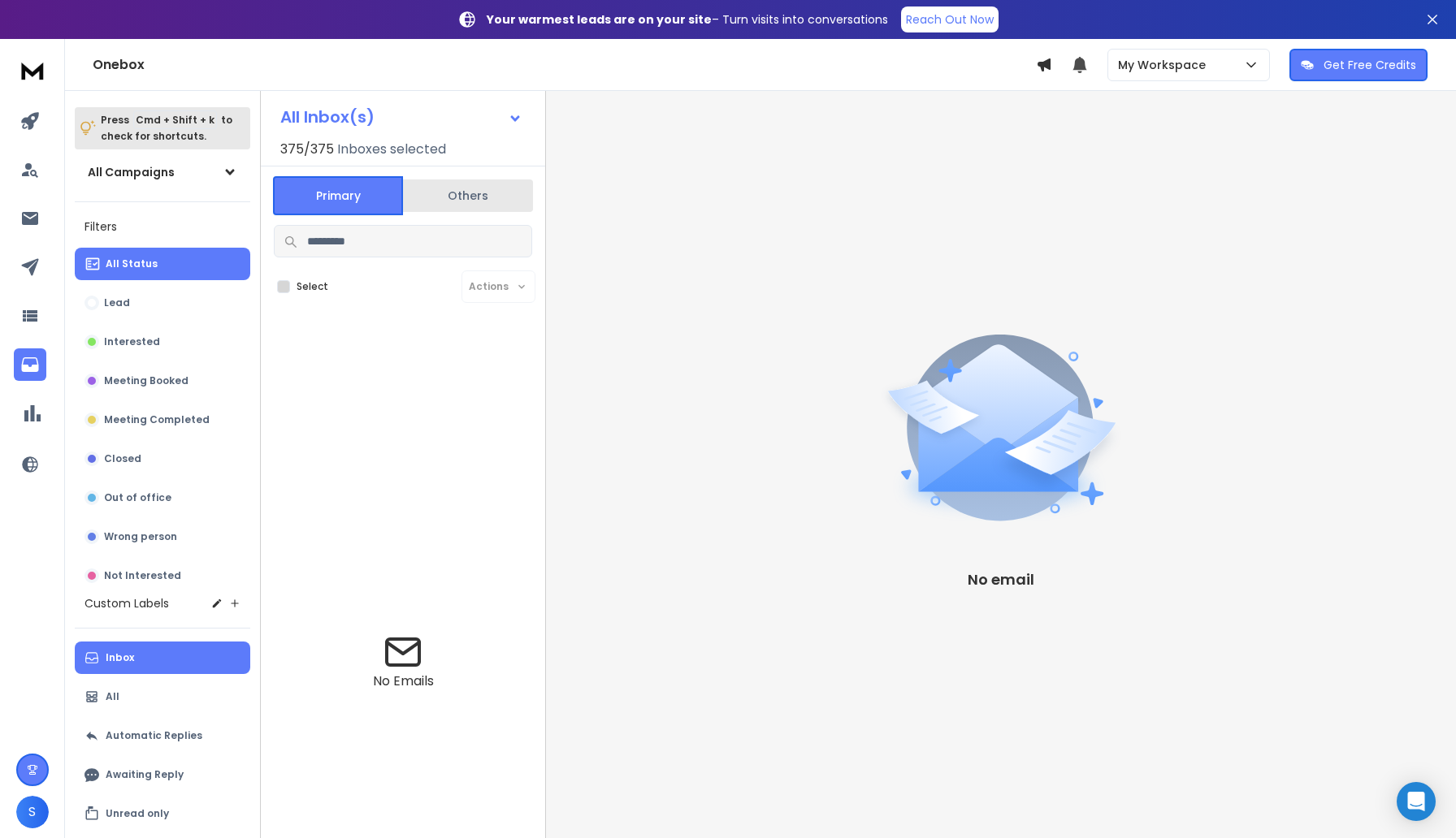
click at [478, 199] on button "Others" at bounding box center [467, 195] width 130 height 36
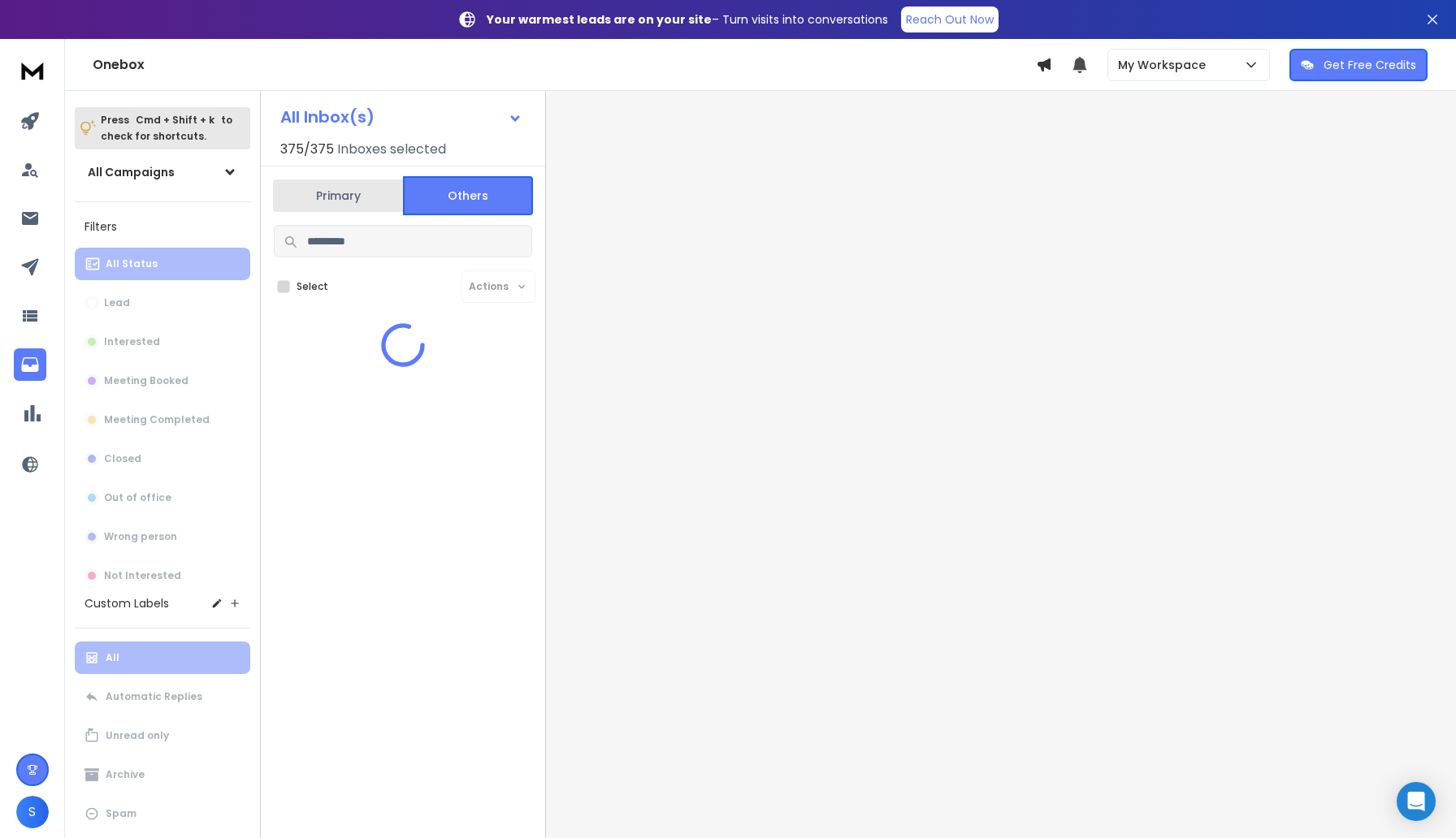
click at [376, 259] on div "Select Actions" at bounding box center [403, 379] width 285 height 322
click at [376, 255] on input at bounding box center [403, 241] width 258 height 32
type input "********"
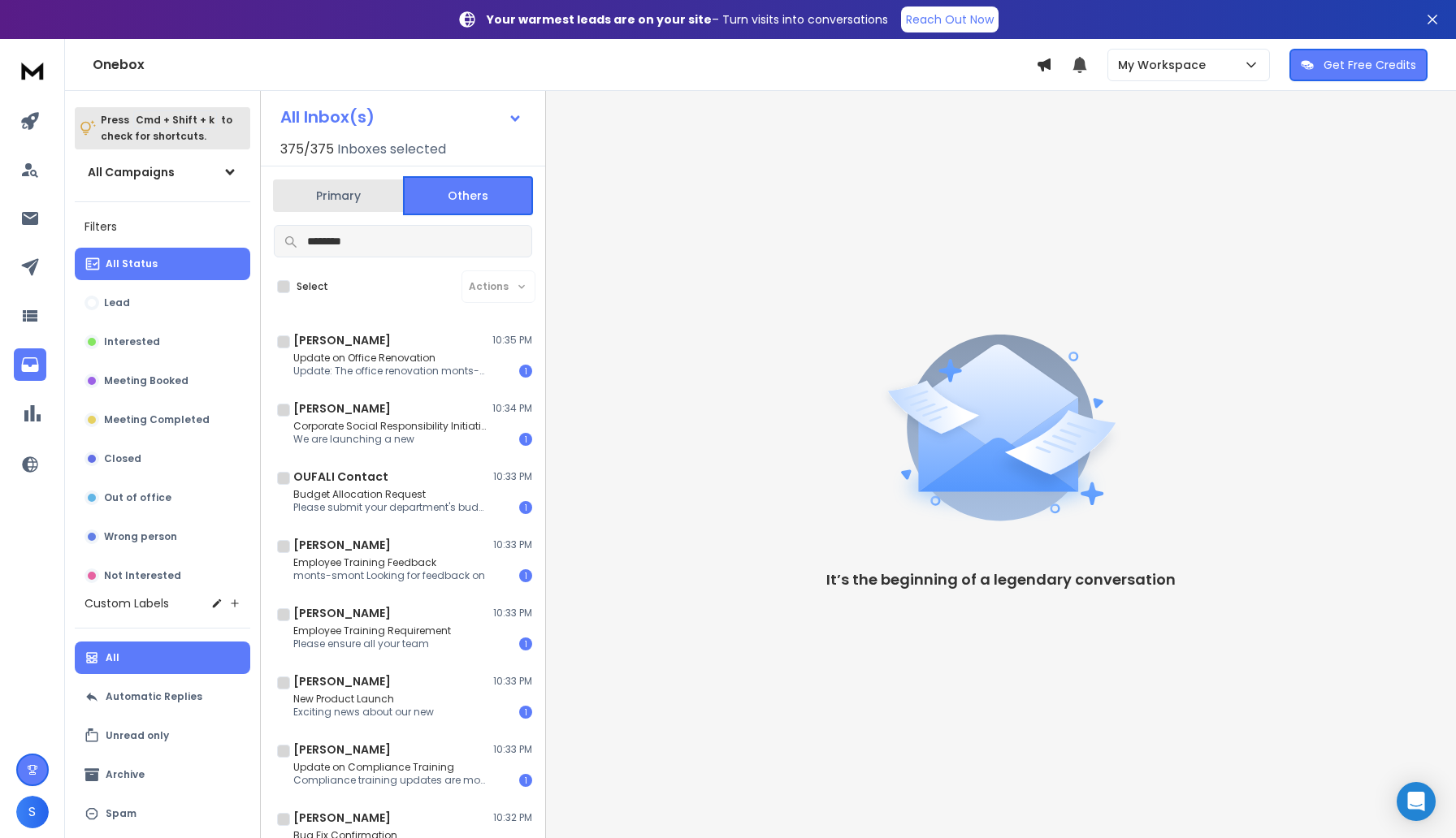
click at [401, 251] on input "********" at bounding box center [403, 241] width 258 height 32
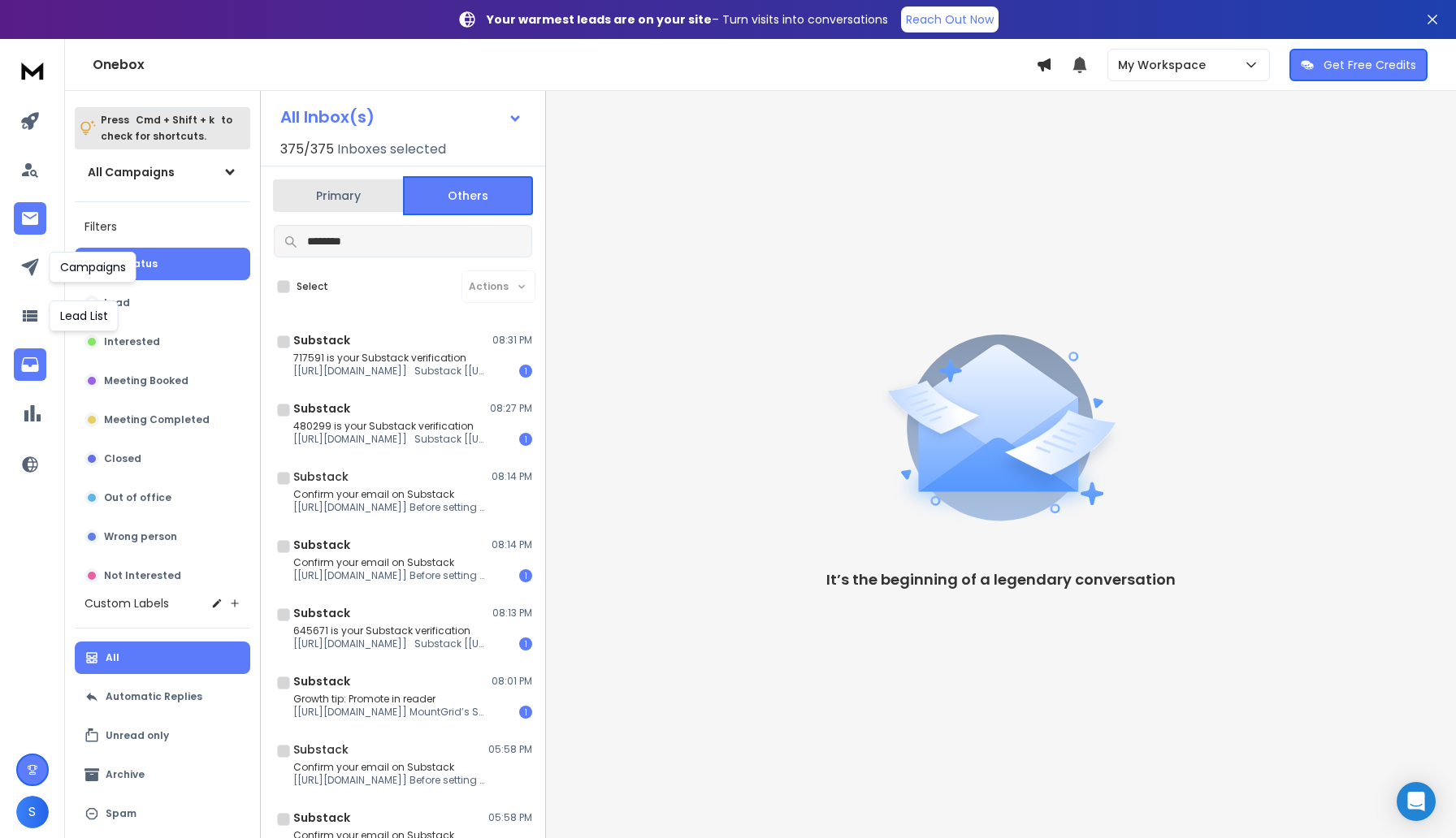
click at [32, 213] on icon at bounding box center [31, 218] width 17 height 13
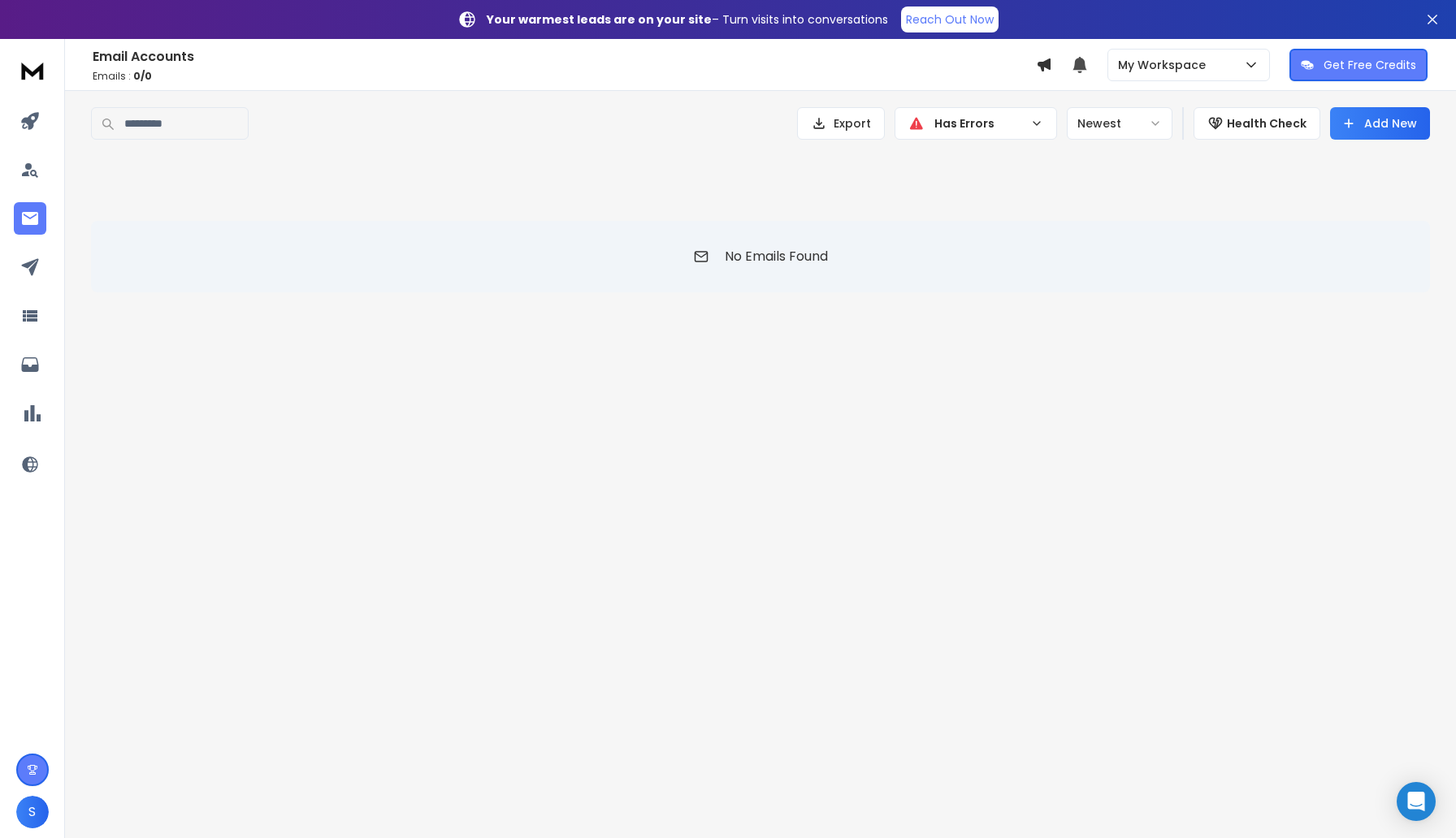
click at [960, 125] on p "Has Errors" at bounding box center [979, 123] width 89 height 17
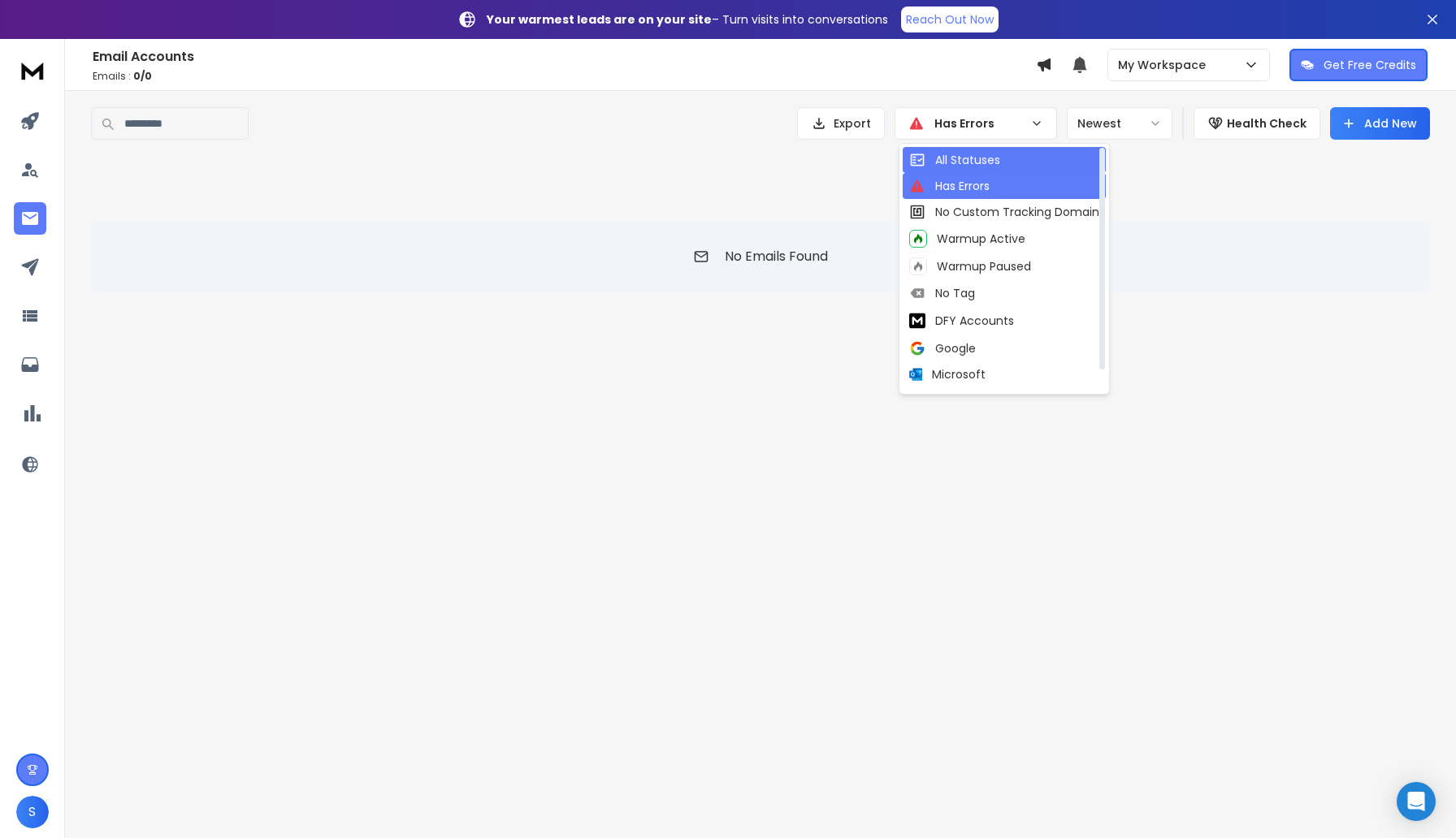
click at [943, 157] on div "All Statuses" at bounding box center [955, 160] width 91 height 17
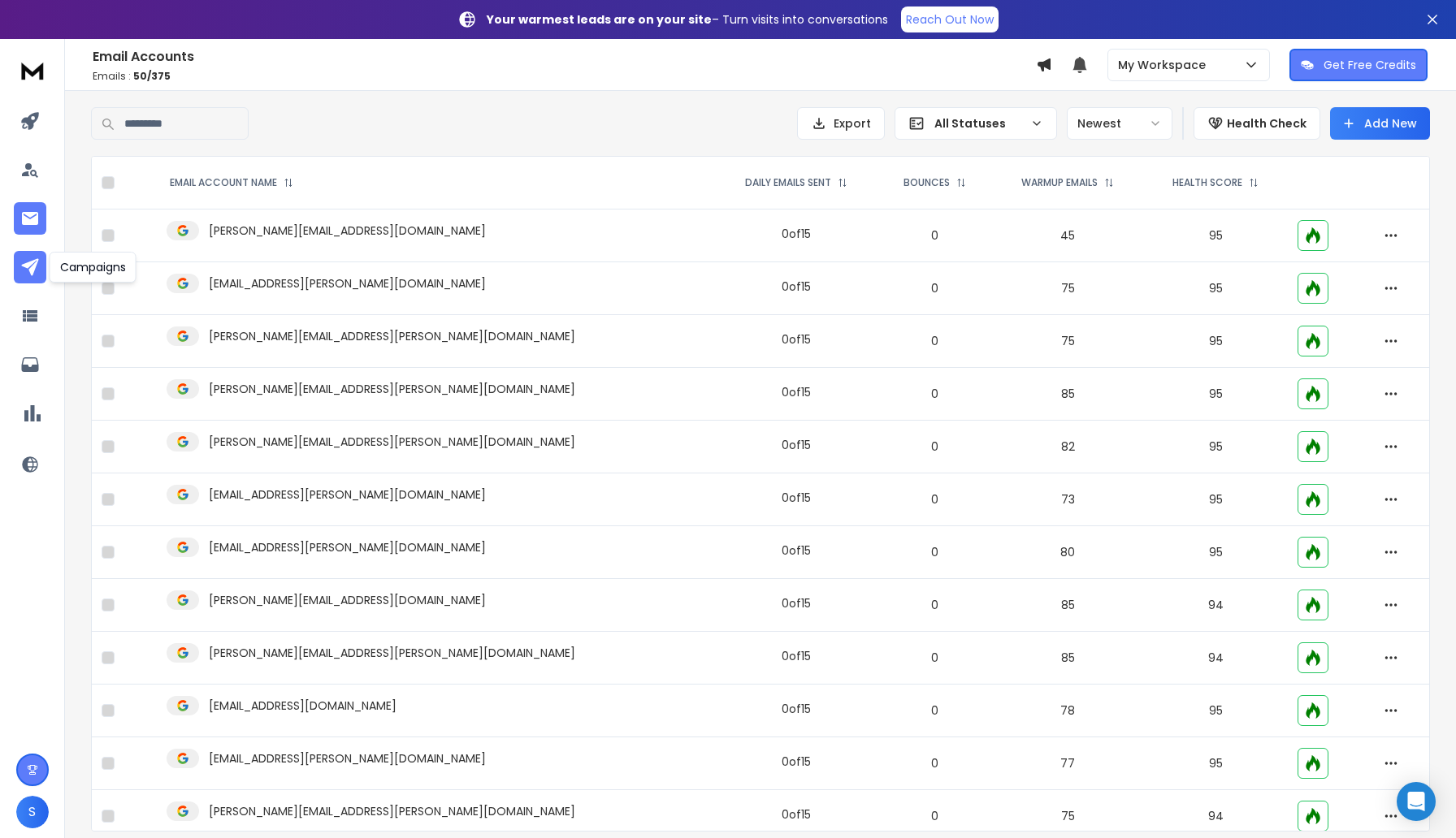
click at [33, 263] on icon at bounding box center [31, 267] width 20 height 20
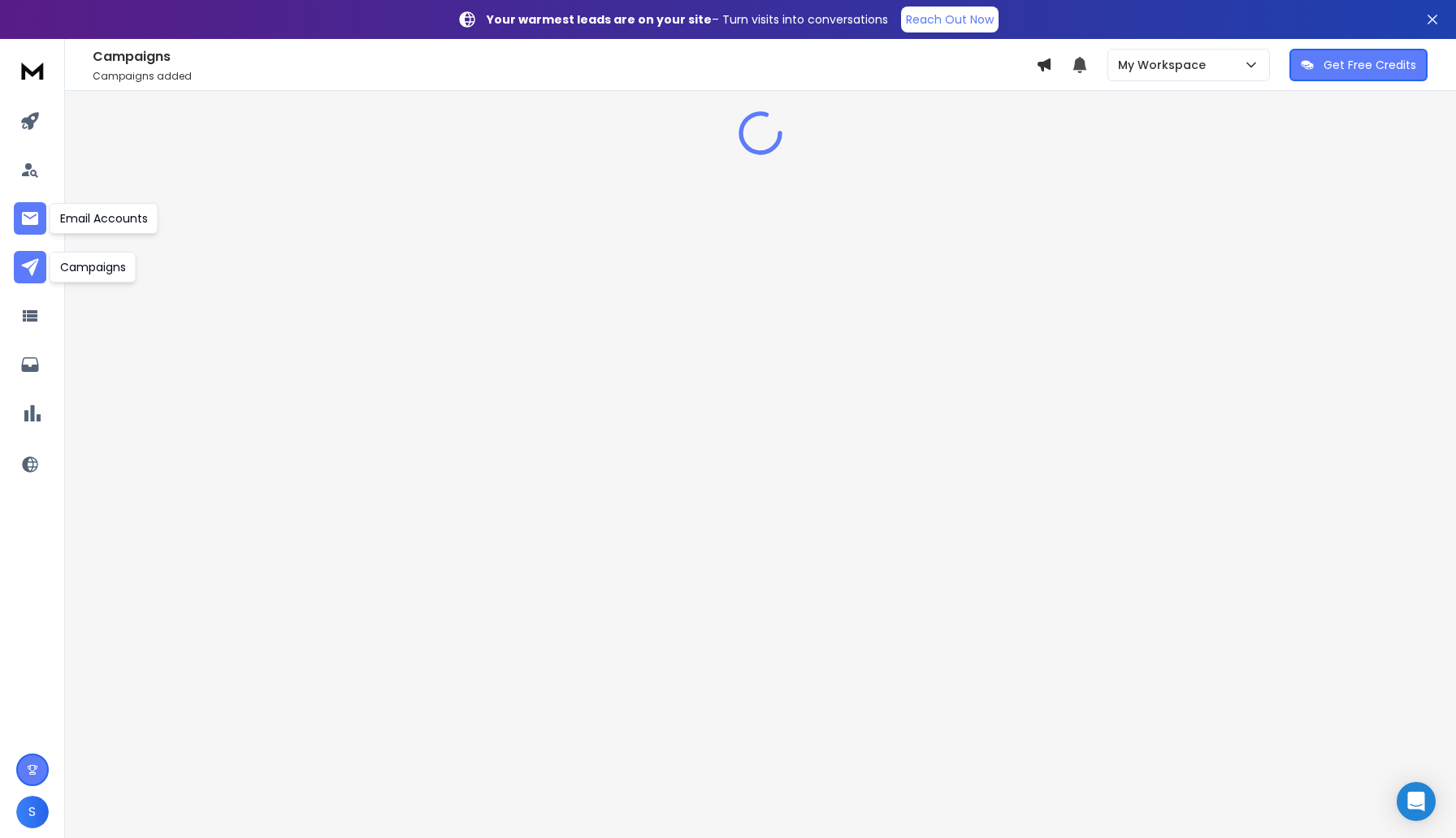
click at [35, 222] on icon at bounding box center [31, 218] width 17 height 13
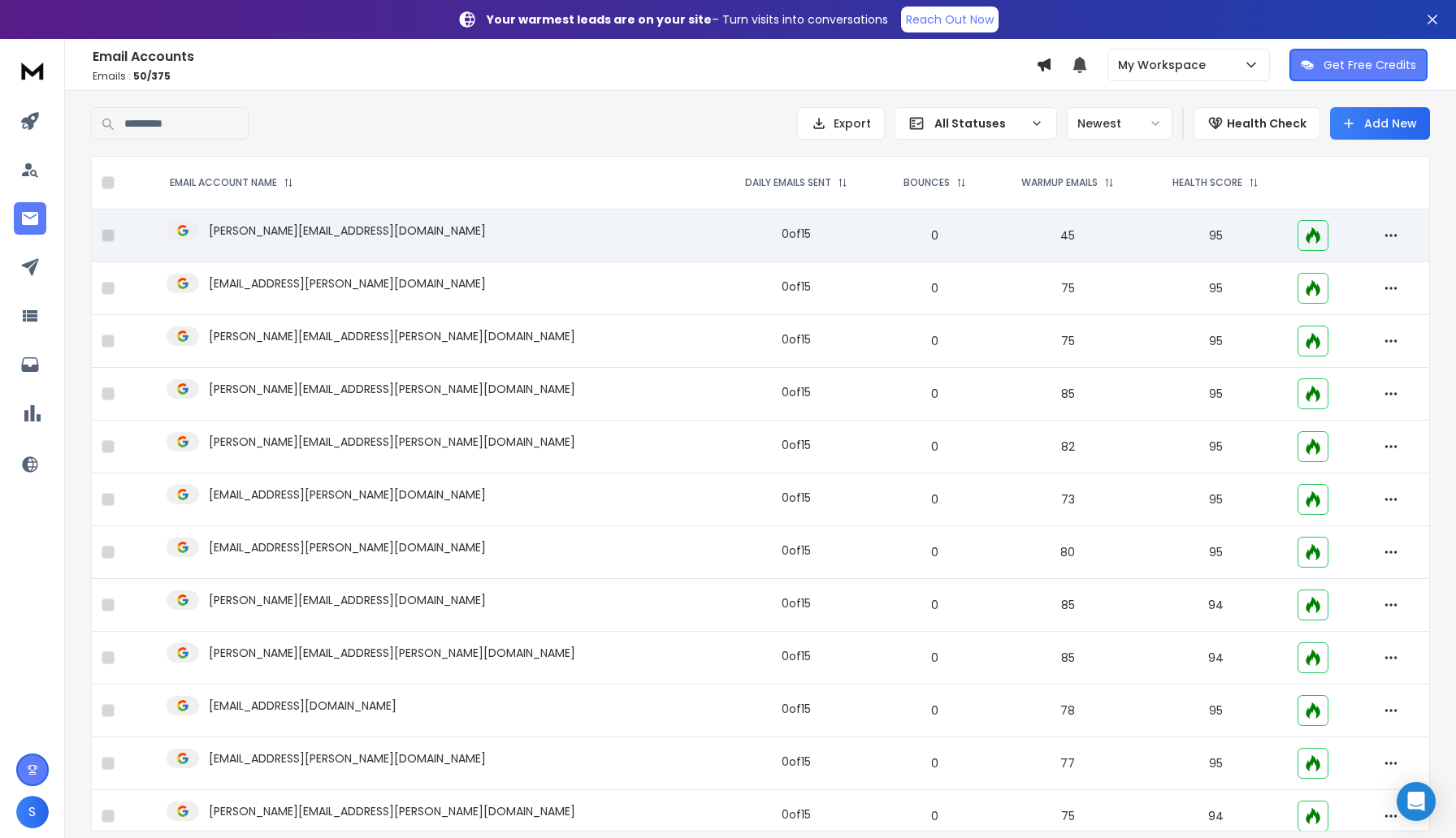
click at [377, 239] on div "[PERSON_NAME][EMAIL_ADDRESS][DOMAIN_NAME]" at bounding box center [435, 231] width 538 height 20
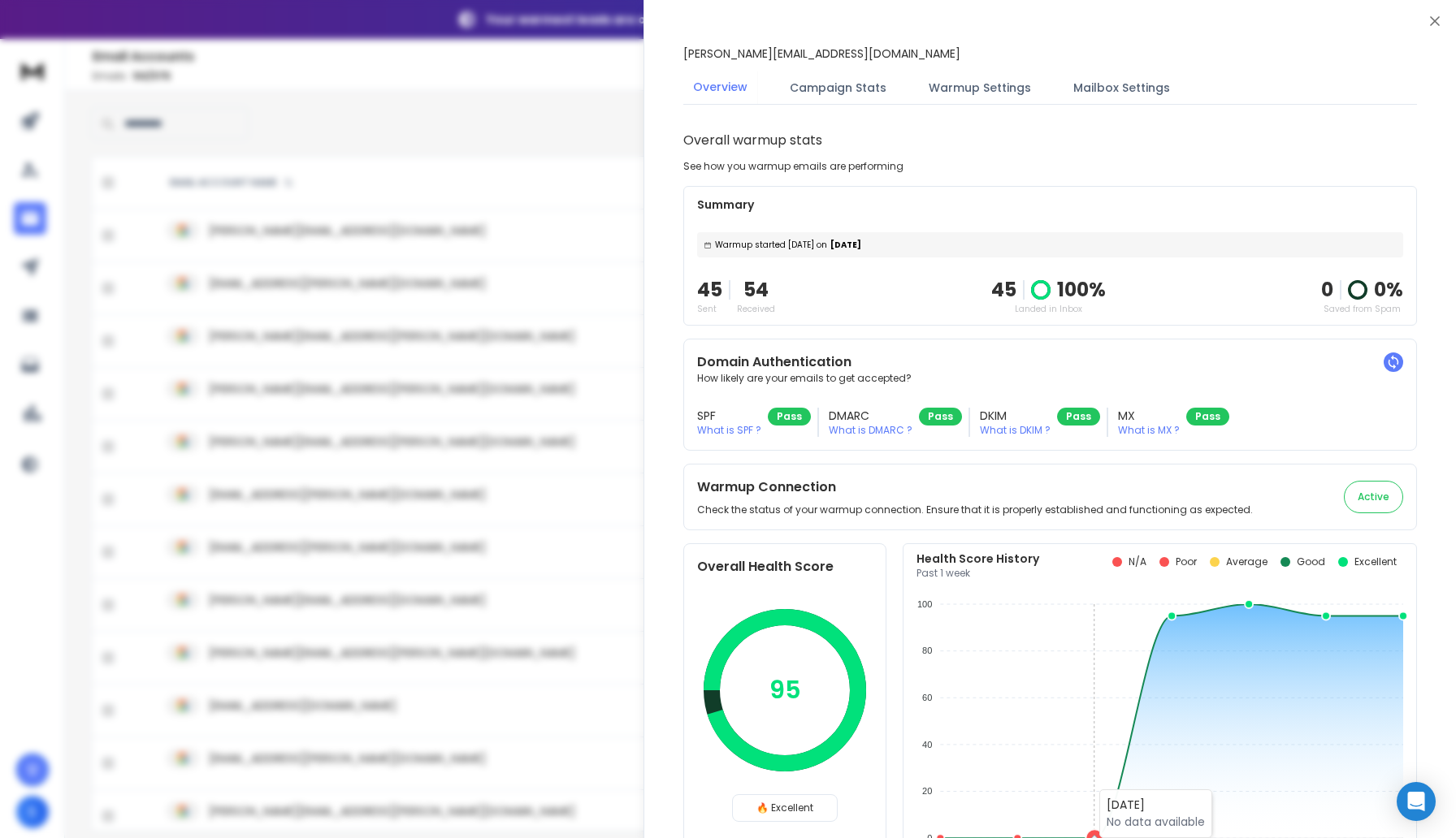
click at [1000, 87] on button "Warmup Settings" at bounding box center [979, 87] width 122 height 36
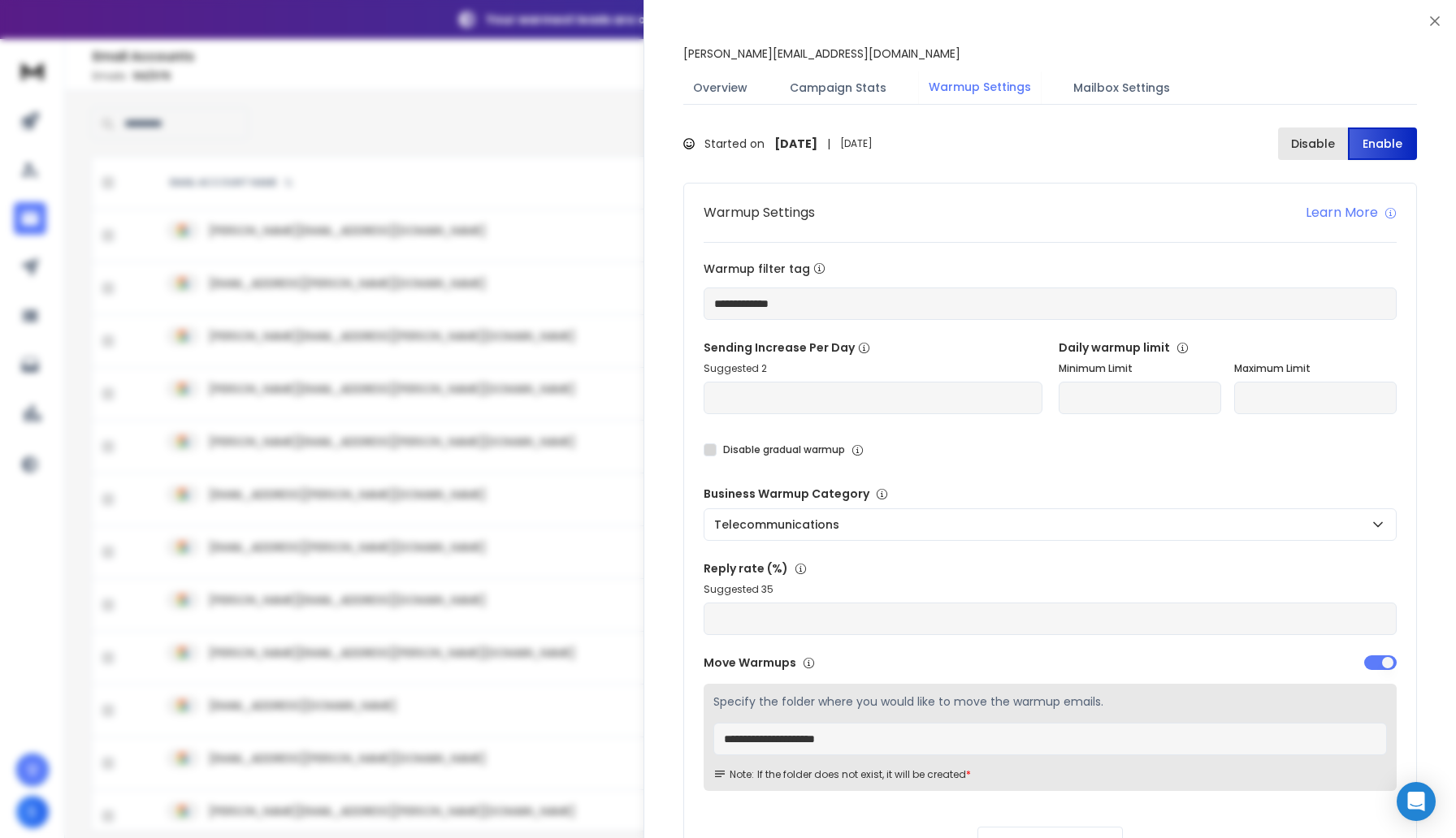
click at [1103, 97] on button "Mailbox Settings" at bounding box center [1121, 87] width 116 height 36
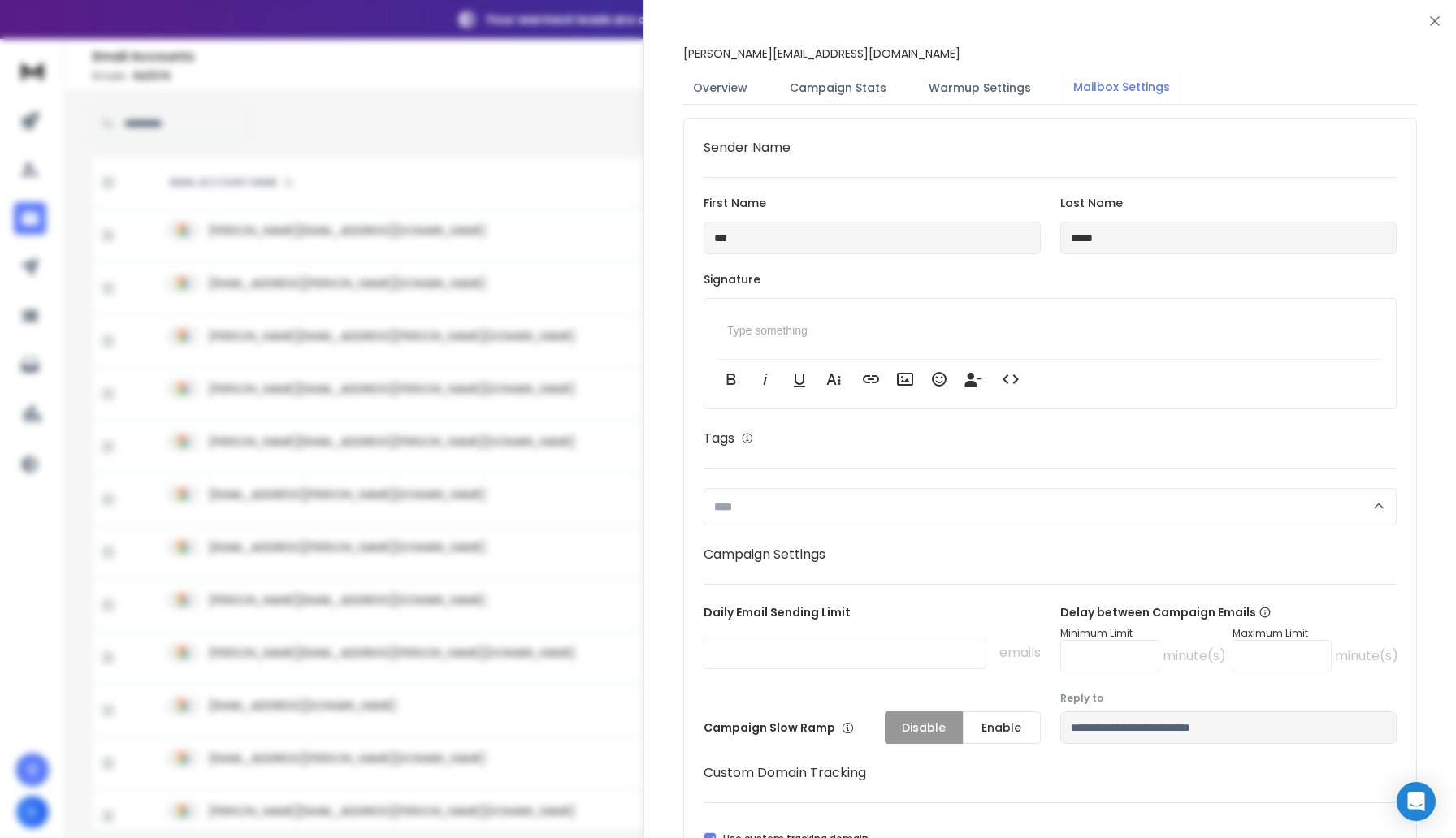
click at [735, 89] on button "Overview" at bounding box center [720, 87] width 74 height 36
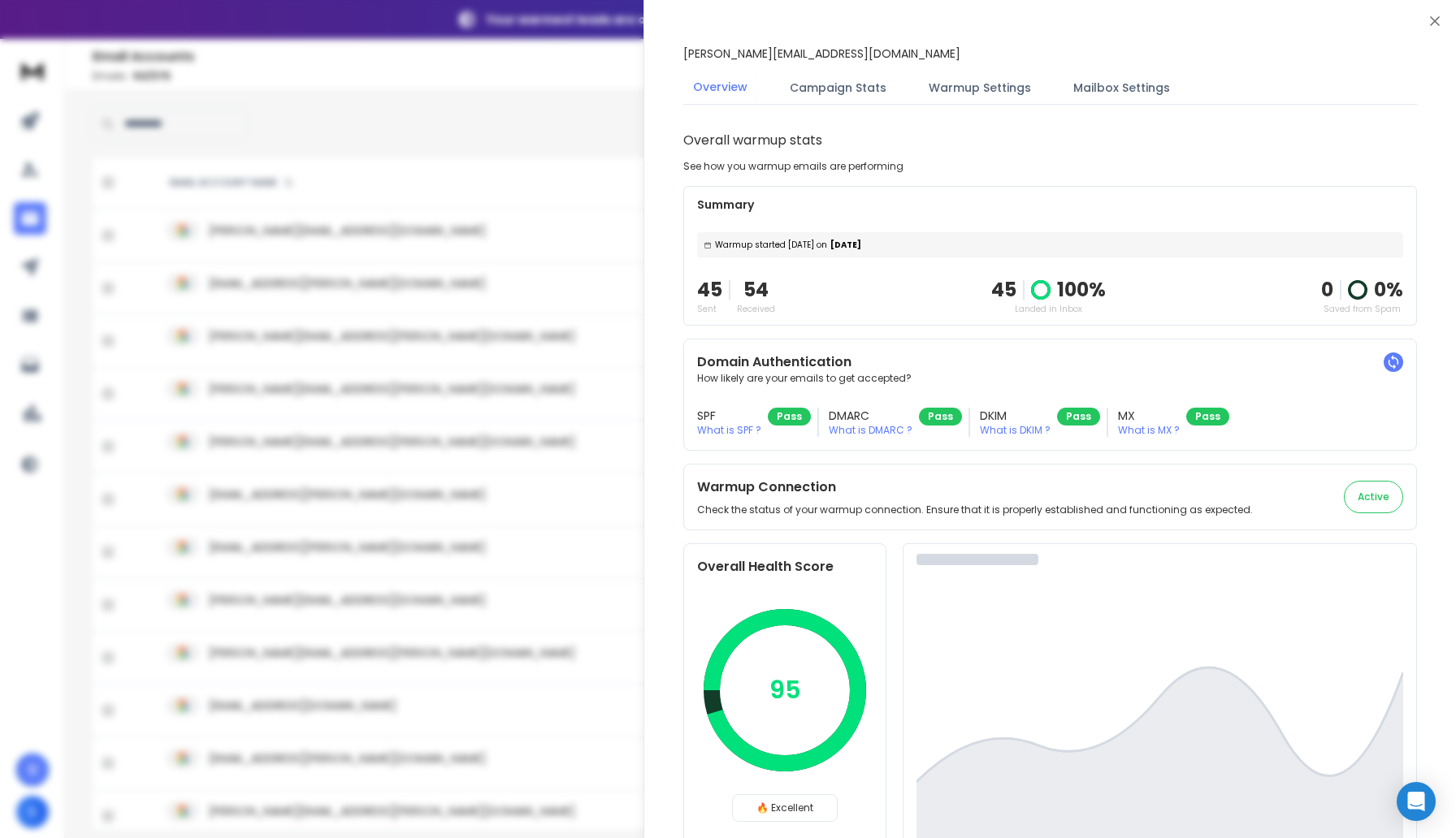
click at [55, 165] on div at bounding box center [728, 419] width 1456 height 838
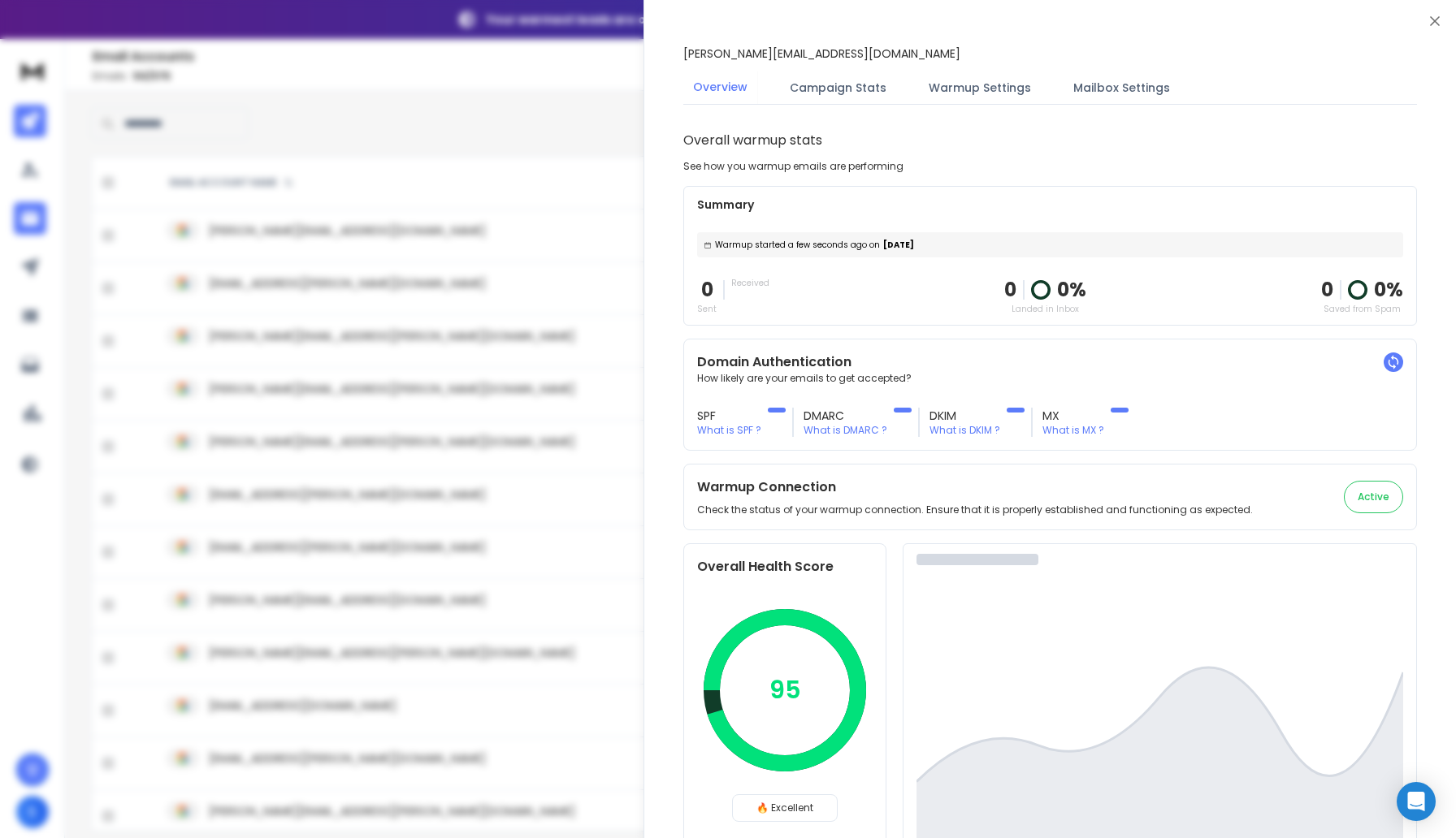
click at [26, 112] on icon at bounding box center [31, 122] width 20 height 20
